Goal: Find contact information: Find contact information

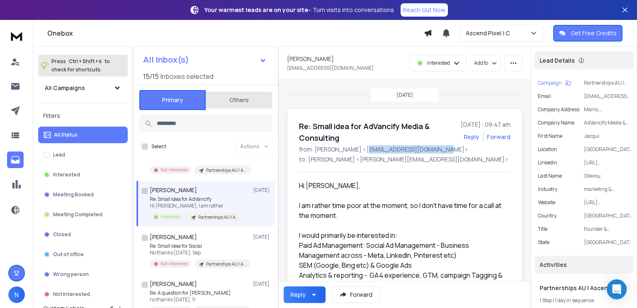
drag, startPoint x: 356, startPoint y: 150, endPoint x: 429, endPoint y: 148, distance: 72.6
click at [429, 148] on p "from: [PERSON_NAME] <[EMAIL_ADDRESS][DOMAIN_NAME]>" at bounding box center [404, 149] width 211 height 8
copy p "[EMAIL_ADDRESS][DOMAIN_NAME]"
drag, startPoint x: 347, startPoint y: 161, endPoint x: 419, endPoint y: 159, distance: 71.7
click at [419, 159] on p "to: [PERSON_NAME] <[PERSON_NAME][EMAIL_ADDRESS][DOMAIN_NAME]>" at bounding box center [404, 159] width 211 height 8
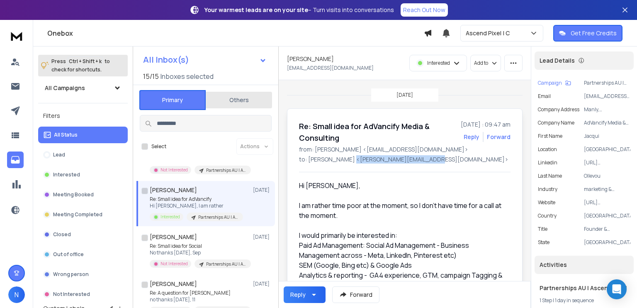
copy p "[PERSON_NAME][EMAIL_ADDRESS][DOMAIN_NAME]"
copy p "[DATE]"
drag, startPoint x: 428, startPoint y: 123, endPoint x: 480, endPoint y: 122, distance: 51.8
click at [480, 122] on div "Re: Small idea for AdVancify Media & Consulting [DATE] : 09:47 am Reply Forward" at bounding box center [404, 131] width 211 height 23
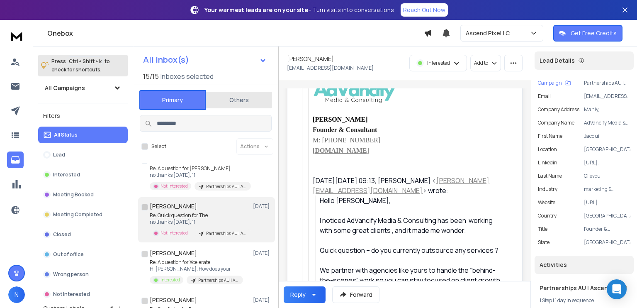
scroll to position [332, 0]
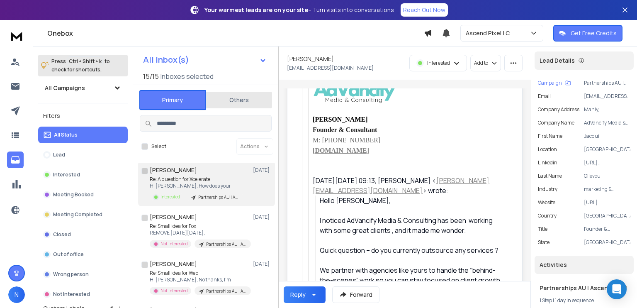
click at [216, 181] on p "Re: A question for Xcelerate" at bounding box center [196, 179] width 93 height 7
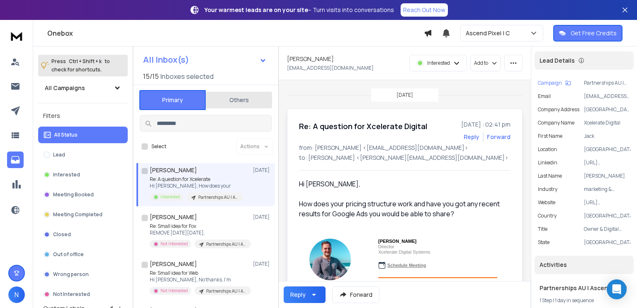
copy p "[EMAIL_ADDRESS][DOMAIN_NAME]"
drag, startPoint x: 350, startPoint y: 147, endPoint x: 452, endPoint y: 145, distance: 102.4
click at [452, 145] on p "from: [PERSON_NAME] <[EMAIL_ADDRESS][DOMAIN_NAME]>" at bounding box center [404, 147] width 211 height 8
click at [403, 158] on p "to: [PERSON_NAME] <[PERSON_NAME][EMAIL_ADDRESS][DOMAIN_NAME]>" at bounding box center [404, 157] width 211 height 8
click at [337, 145] on p "from: [PERSON_NAME] <[EMAIL_ADDRESS][DOMAIN_NAME]>" at bounding box center [404, 147] width 211 height 8
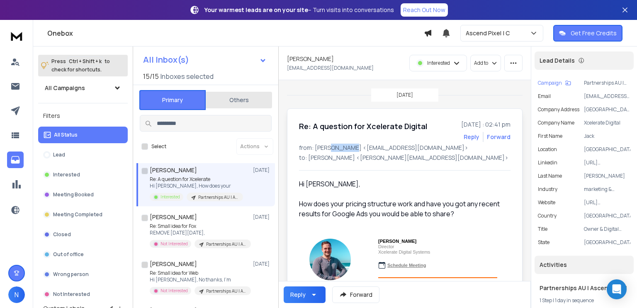
click at [337, 145] on p "from: [PERSON_NAME] <[EMAIL_ADDRESS][DOMAIN_NAME]>" at bounding box center [404, 147] width 211 height 8
copy p "[PERSON_NAME]"
click at [382, 128] on h1 "Re: A question for Xcelerate Digital" at bounding box center [363, 126] width 128 height 12
copy h1 "Xcelerate"
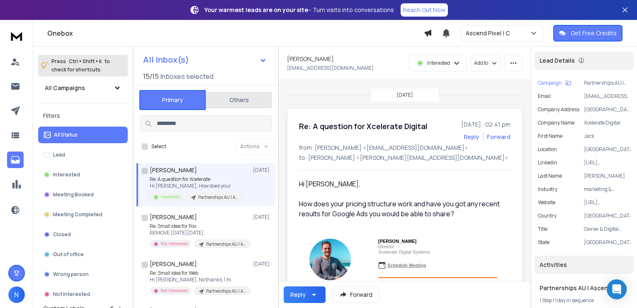
click at [332, 129] on h1 "Re: A question for Xcelerate Digital" at bounding box center [363, 126] width 128 height 12
copy h1 "[PERSON_NAME]"
drag, startPoint x: 321, startPoint y: 58, endPoint x: 287, endPoint y: 61, distance: 33.7
click at [287, 61] on div "[PERSON_NAME] [PERSON_NAME] [EMAIL_ADDRESS][DOMAIN_NAME]" at bounding box center [344, 63] width 115 height 17
copy p "[EMAIL_ADDRESS][DOMAIN_NAME]"
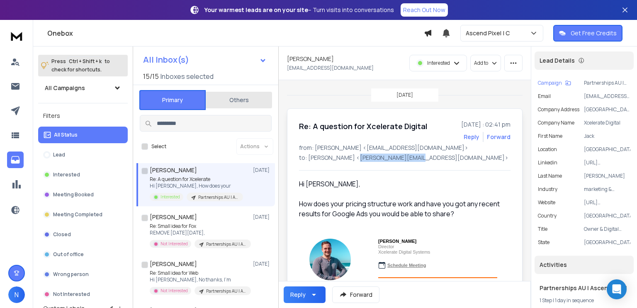
drag, startPoint x: 347, startPoint y: 159, endPoint x: 407, endPoint y: 160, distance: 59.3
click at [407, 160] on p "to: [PERSON_NAME] <[PERSON_NAME][EMAIL_ADDRESS][DOMAIN_NAME]>" at bounding box center [404, 157] width 211 height 8
copy p "[DATE]"
drag, startPoint x: 430, startPoint y: 122, endPoint x: 480, endPoint y: 123, distance: 49.7
click at [480, 123] on div "Re: A question for Xcelerate Digital [DATE] : 02:41 pm Reply Forward" at bounding box center [404, 131] width 211 height 22
